Goal: Task Accomplishment & Management: Manage account settings

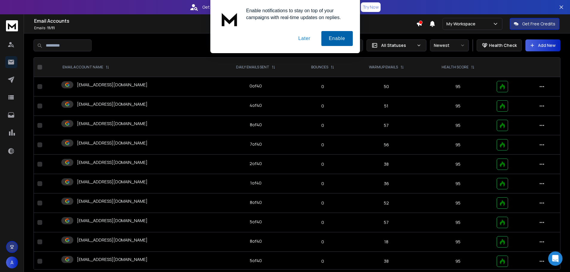
click at [330, 39] on button "Enable" at bounding box center [336, 38] width 31 height 15
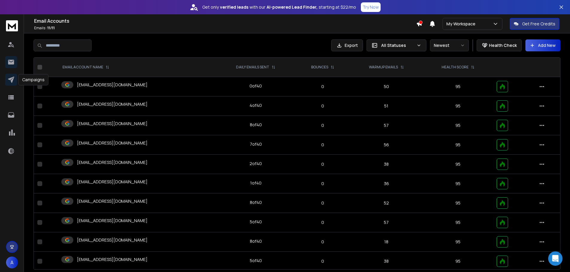
click at [8, 80] on icon at bounding box center [10, 79] width 7 height 7
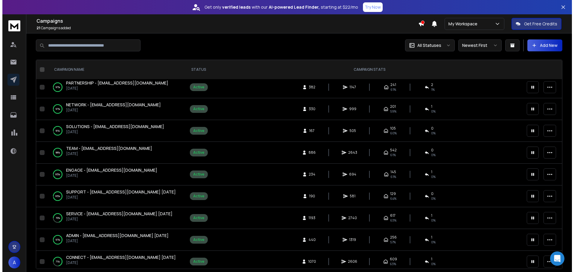
scroll to position [273, 0]
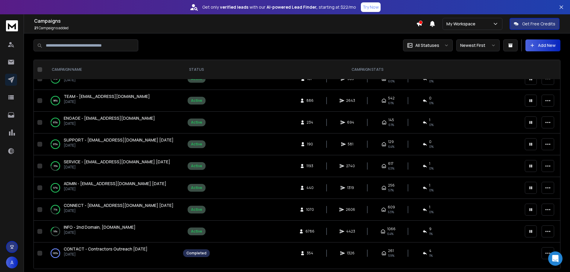
click at [108, 229] on span "INFO - 2nd Domain, [DOMAIN_NAME]" at bounding box center [100, 228] width 72 height 6
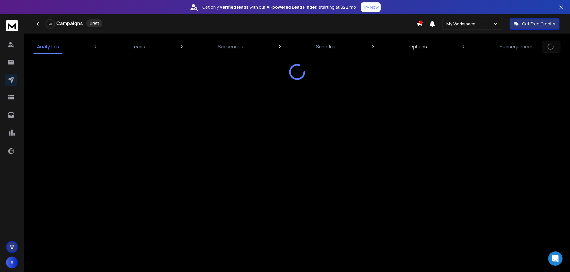
click at [420, 45] on p "Options" at bounding box center [418, 46] width 18 height 7
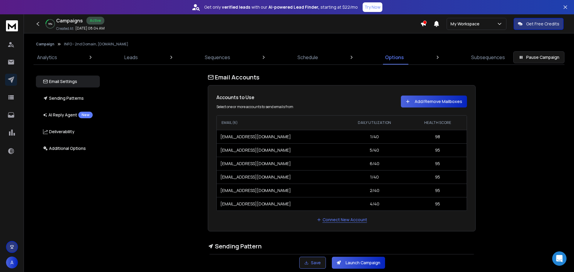
click at [353, 220] on link "Connect New Account" at bounding box center [342, 220] width 51 height 6
click at [431, 105] on button "Add/Remove Mailboxes" at bounding box center [434, 102] width 66 height 12
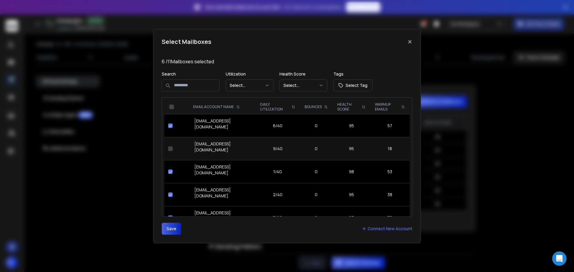
scroll to position [114, 0]
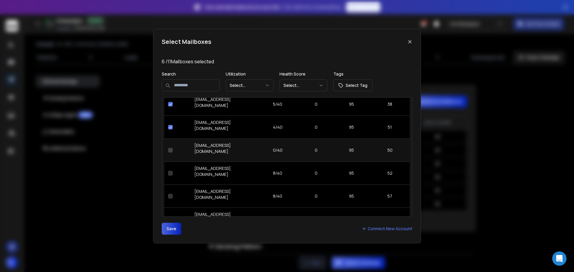
click at [172, 139] on td at bounding box center [176, 150] width 24 height 23
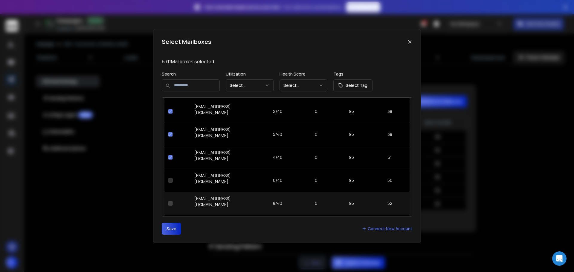
scroll to position [84, 0]
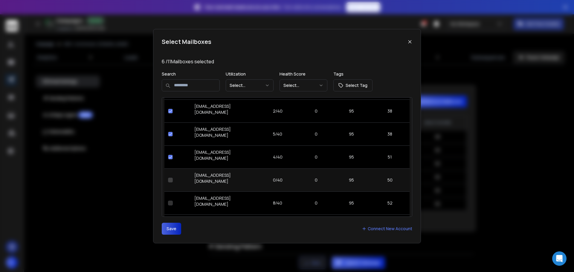
click at [170, 178] on button "button" at bounding box center [170, 180] width 5 height 5
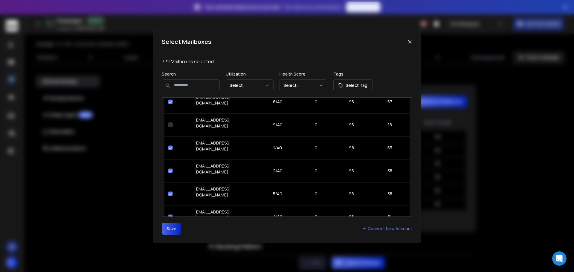
scroll to position [0, 0]
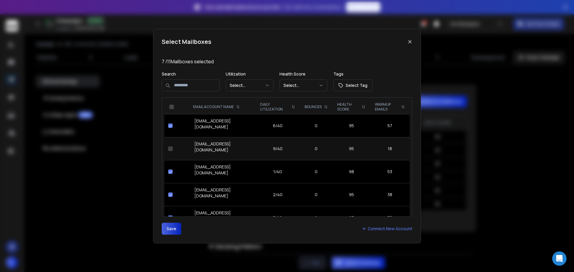
click at [170, 146] on td at bounding box center [176, 149] width 24 height 23
click at [171, 147] on button "button" at bounding box center [170, 149] width 5 height 5
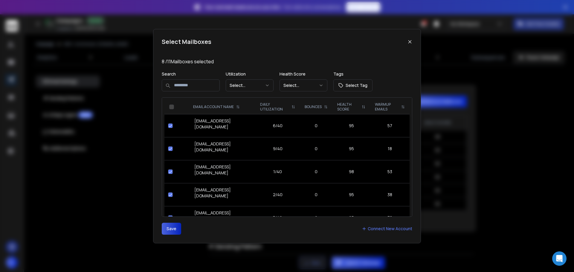
click at [170, 227] on button "Save" at bounding box center [171, 229] width 19 height 12
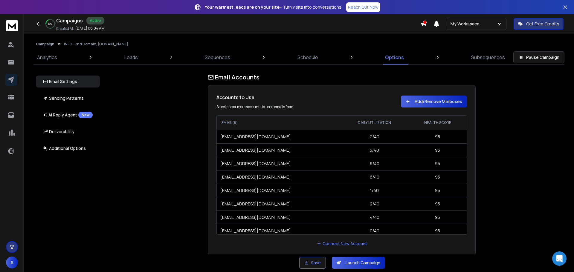
click at [362, 264] on button "Launch Campaign" at bounding box center [358, 263] width 53 height 12
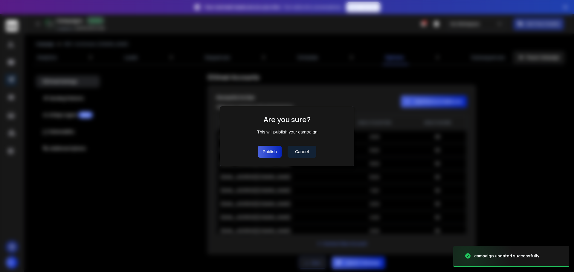
click at [268, 149] on button "Publish" at bounding box center [270, 152] width 24 height 12
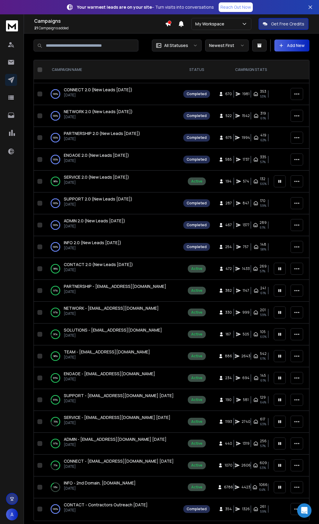
scroll to position [27, 0]
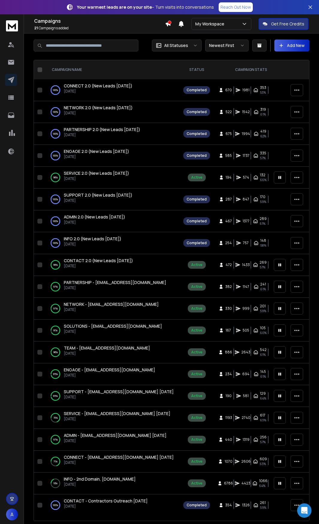
click at [104, 272] on span "CONNECT - connect@roofingdirect.org 03/18/2025" at bounding box center [119, 457] width 110 height 6
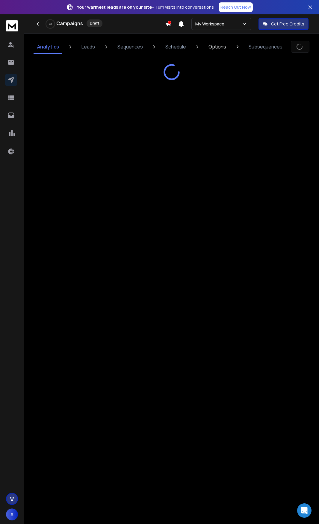
click at [219, 48] on p "Options" at bounding box center [217, 46] width 18 height 7
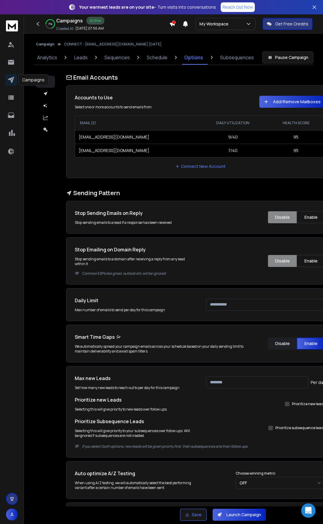
click at [12, 79] on icon at bounding box center [10, 79] width 7 height 7
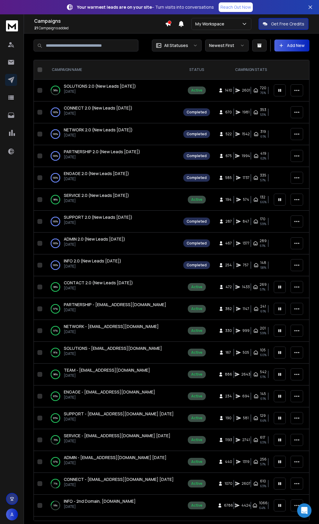
click at [89, 86] on span "SOLUTIONS 2.0 (New Leads April 2025)" at bounding box center [100, 86] width 72 height 6
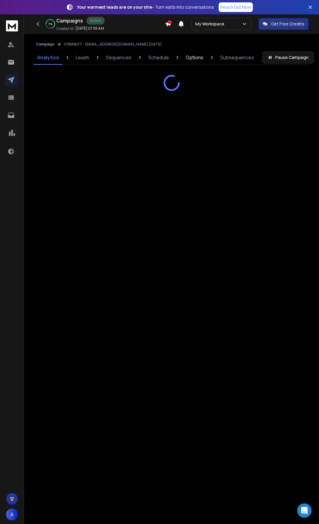
click at [194, 61] on link "Options" at bounding box center [194, 57] width 25 height 14
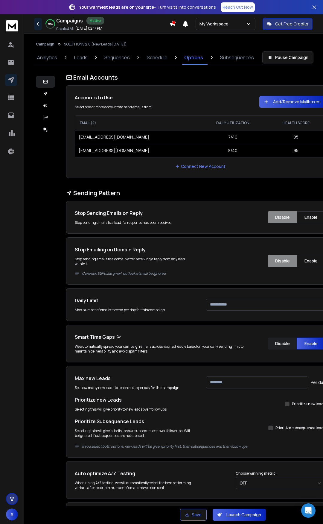
click at [38, 24] on icon at bounding box center [37, 23] width 5 height 5
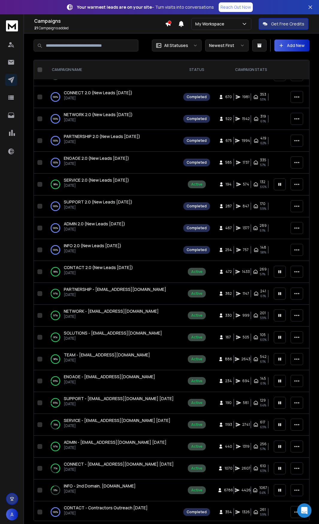
scroll to position [27, 0]
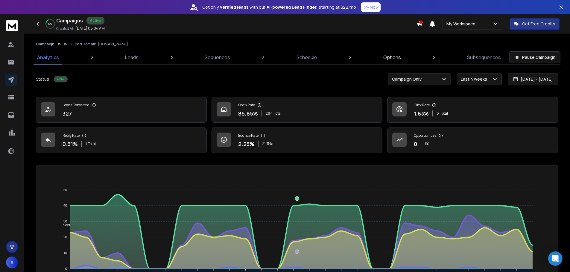
click at [386, 51] on link "Options" at bounding box center [392, 57] width 25 height 14
